Goal: Communication & Community: Answer question/provide support

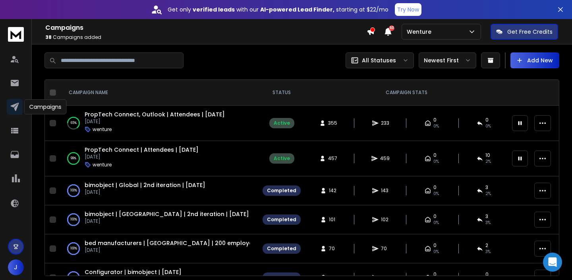
click at [412, 35] on p "Wenture" at bounding box center [420, 32] width 28 height 8
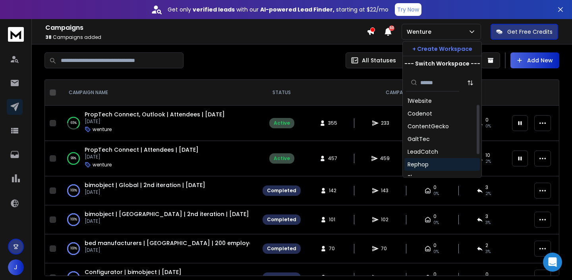
scroll to position [13, 0]
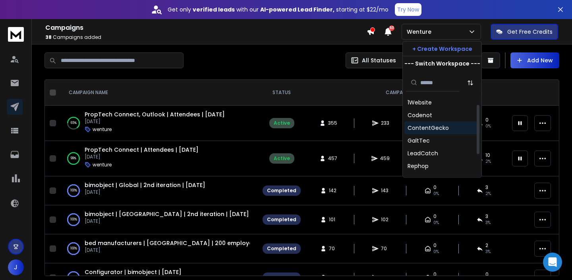
click at [426, 125] on div "ContentGecko" at bounding box center [427, 128] width 41 height 8
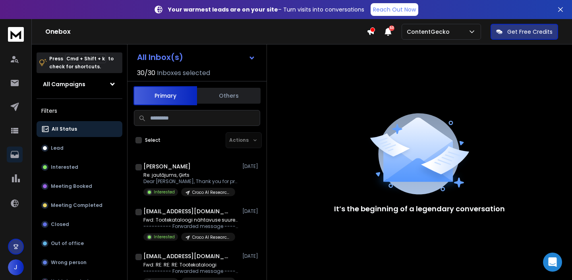
click at [223, 97] on button "Others" at bounding box center [229, 95] width 64 height 17
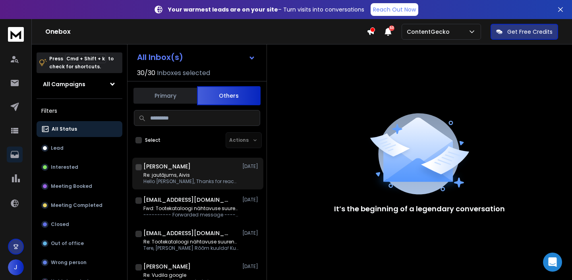
click at [204, 177] on p "Re: jautājums, Aivis" at bounding box center [190, 175] width 95 height 6
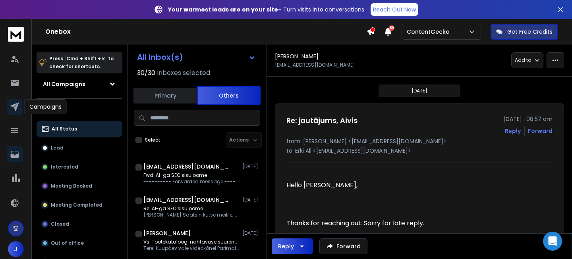
click at [13, 110] on icon at bounding box center [15, 107] width 10 height 10
